Goal: Navigation & Orientation: Find specific page/section

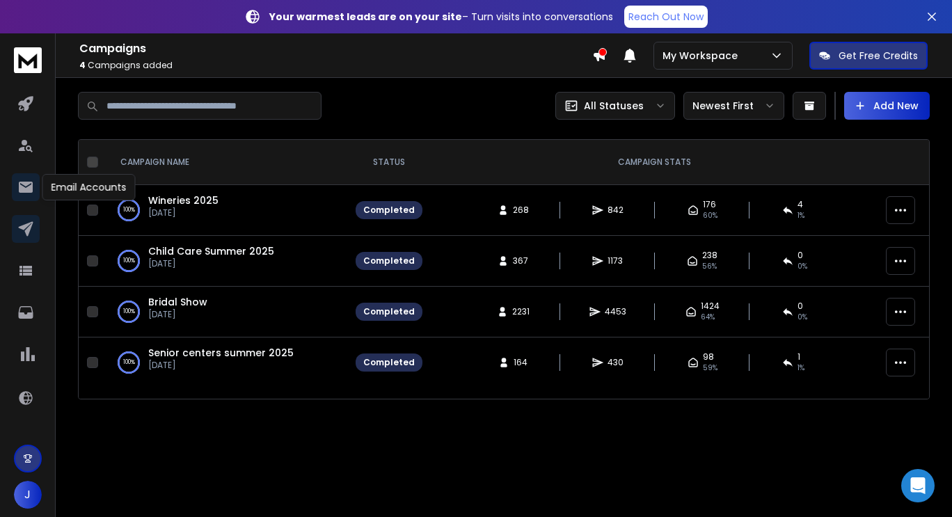
click at [20, 185] on icon at bounding box center [26, 187] width 14 height 11
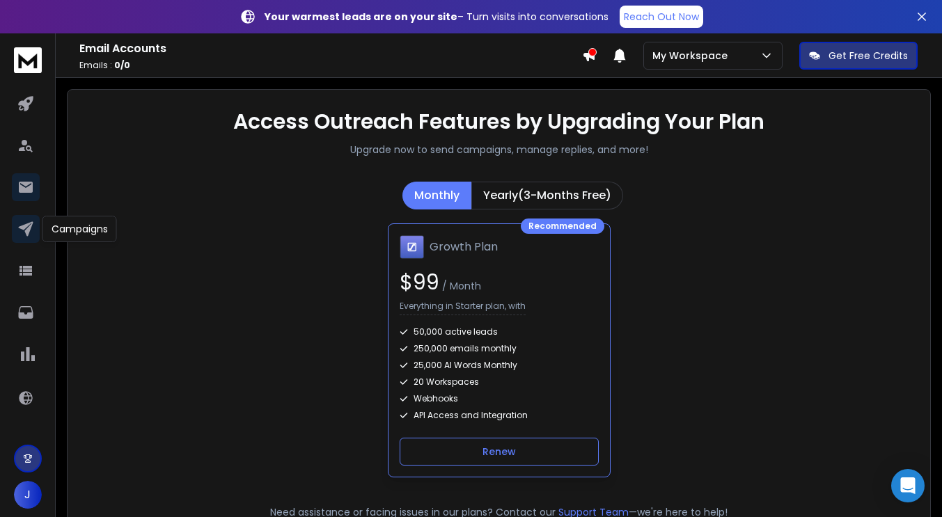
click at [24, 229] on icon at bounding box center [25, 228] width 15 height 15
click at [25, 185] on icon at bounding box center [26, 187] width 14 height 11
click at [29, 489] on span "J" at bounding box center [28, 495] width 28 height 28
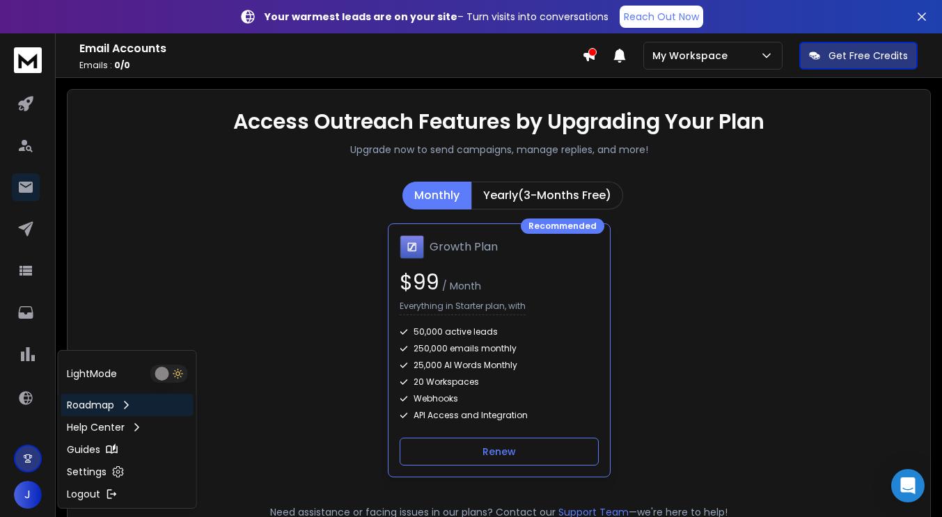
click at [157, 191] on div "Monthly Yearly(3-Months Free)" at bounding box center [512, 196] width 823 height 28
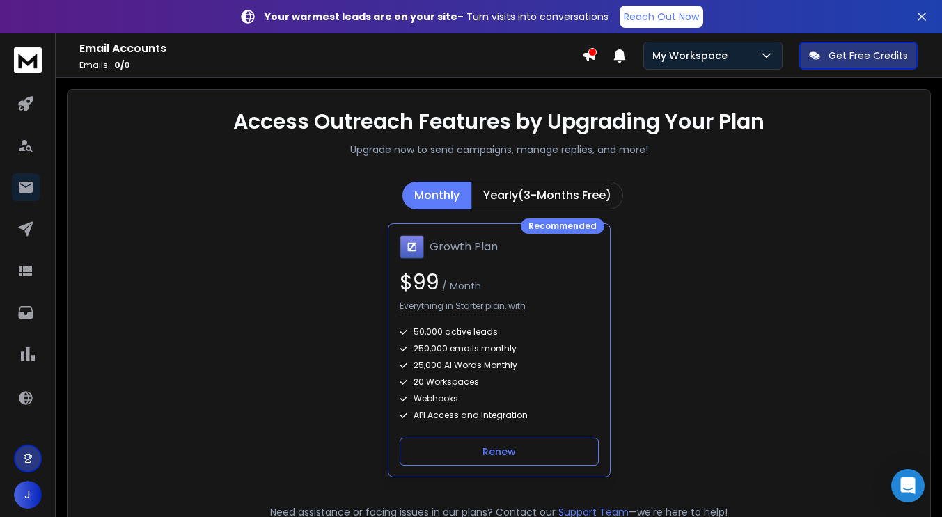
click at [772, 54] on icon "button" at bounding box center [766, 56] width 14 height 14
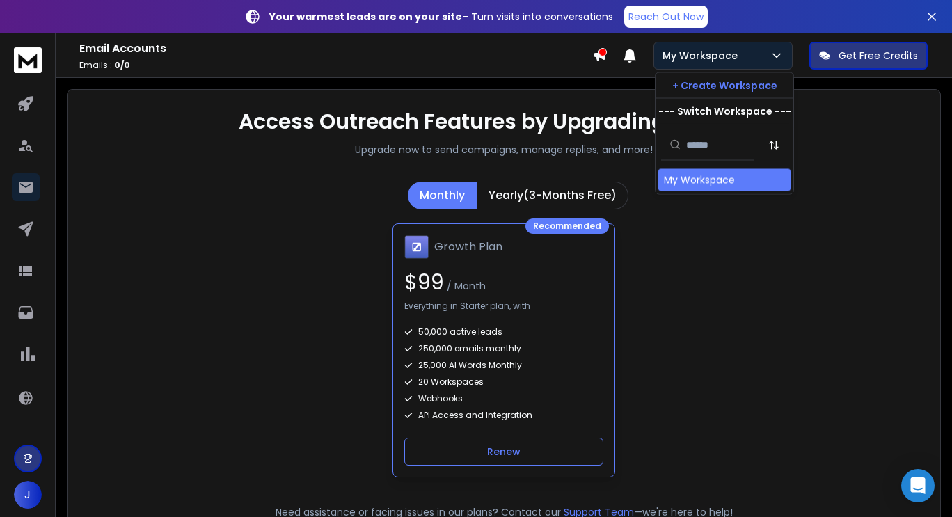
click at [772, 54] on icon "button" at bounding box center [777, 56] width 14 height 14
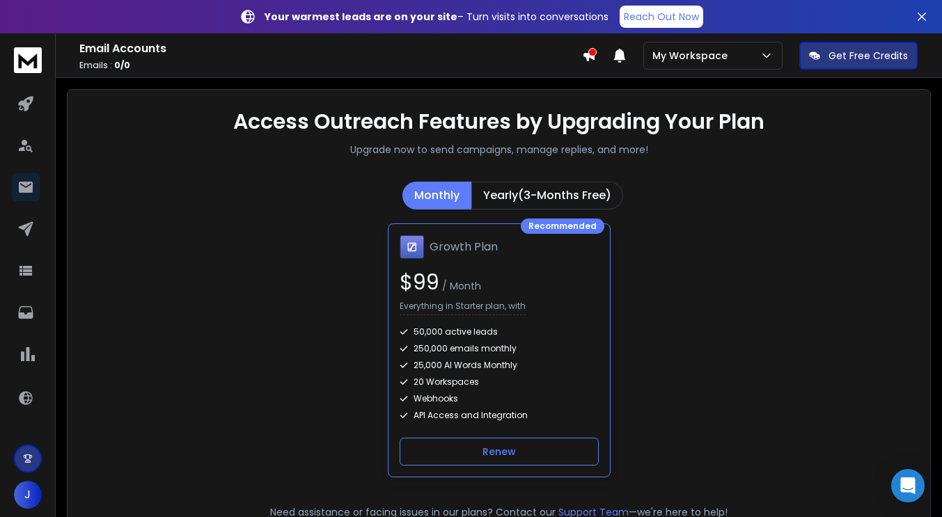
click at [923, 15] on icon at bounding box center [921, 17] width 8 height 8
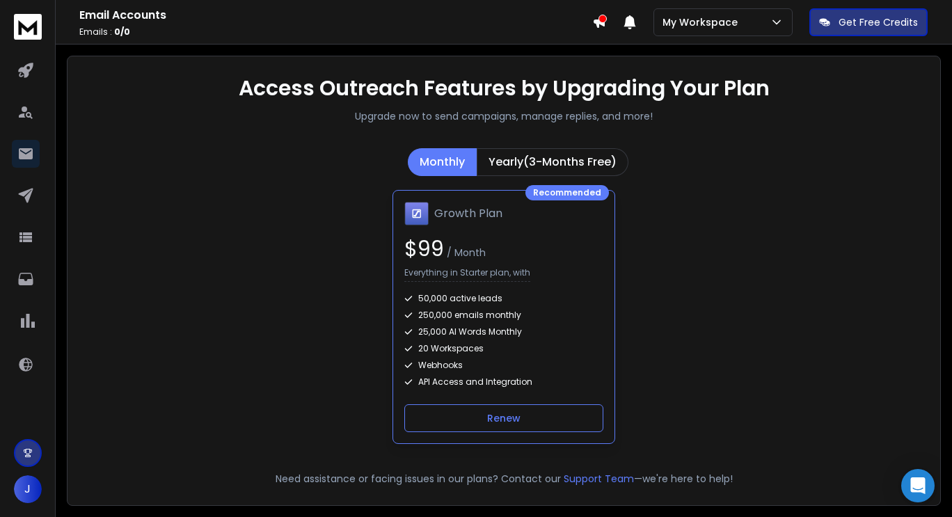
click at [32, 27] on img at bounding box center [28, 27] width 28 height 26
click at [26, 195] on icon at bounding box center [25, 195] width 17 height 17
click at [742, 13] on button "My Workspace" at bounding box center [722, 22] width 139 height 28
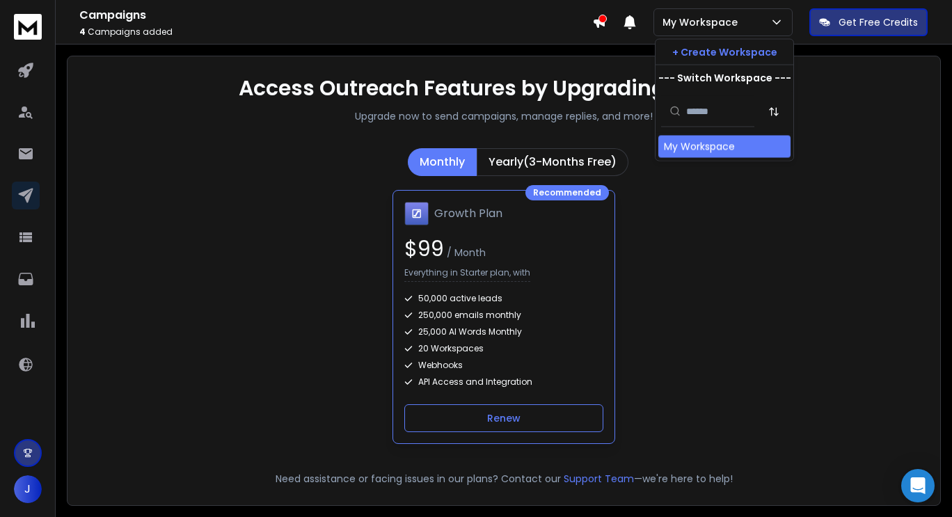
click at [710, 145] on div "My Workspace" at bounding box center [699, 147] width 71 height 14
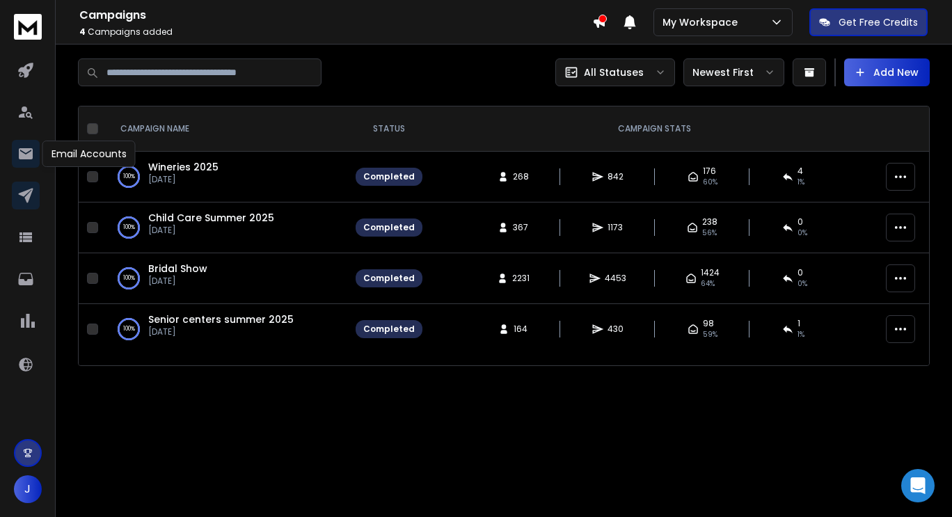
click at [24, 157] on icon at bounding box center [26, 153] width 14 height 11
